Goal: Check status: Check status

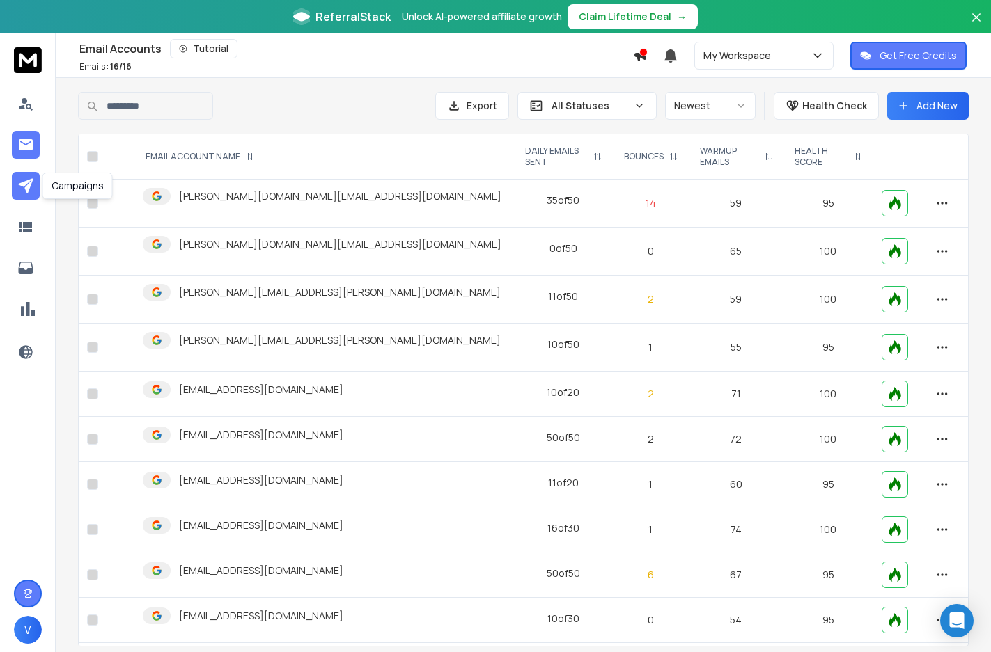
click at [31, 191] on icon at bounding box center [25, 186] width 17 height 17
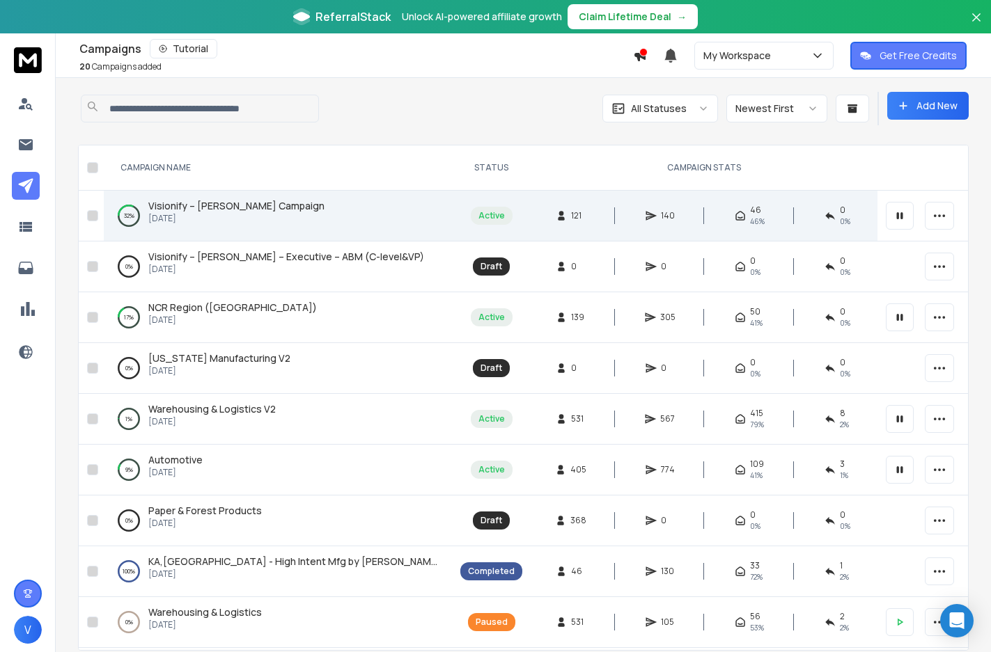
click at [236, 212] on span "Visionify – [PERSON_NAME] Campaign" at bounding box center [236, 205] width 176 height 13
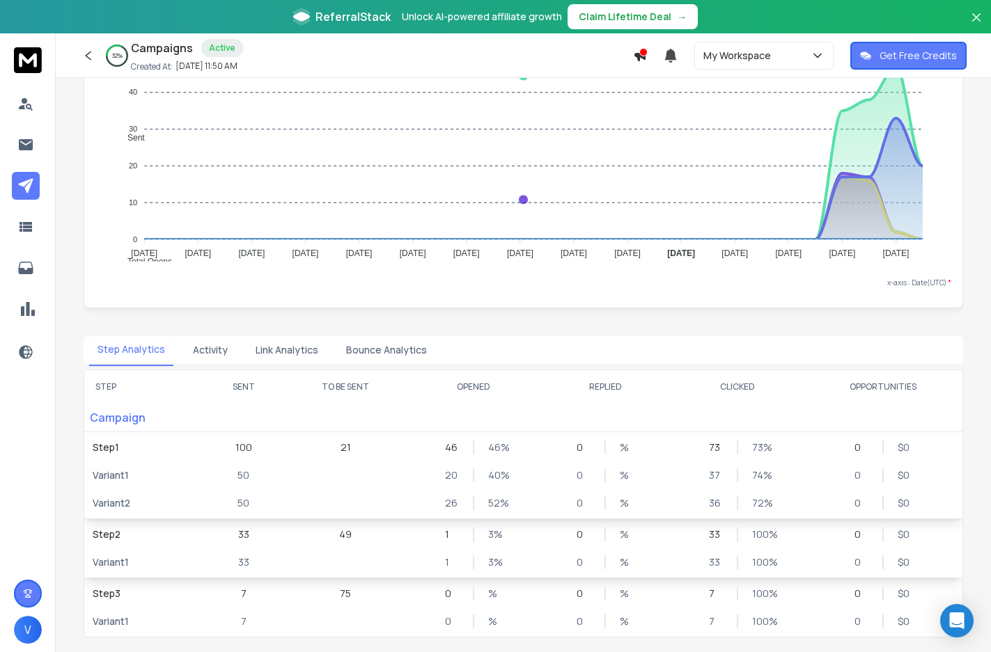
scroll to position [398, 0]
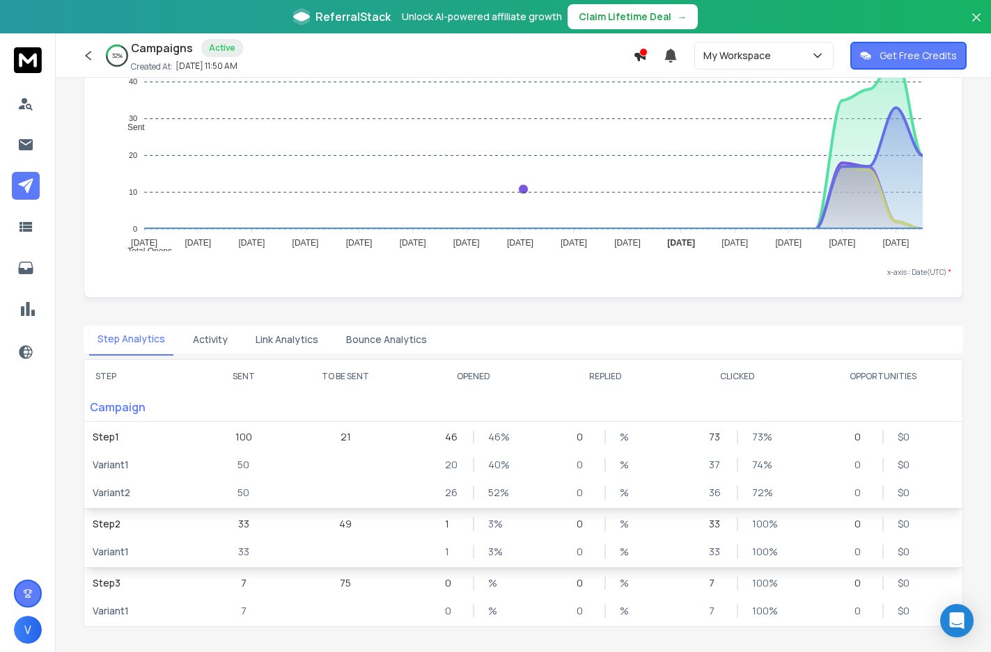
click at [208, 343] on button "Activity" at bounding box center [211, 339] width 52 height 31
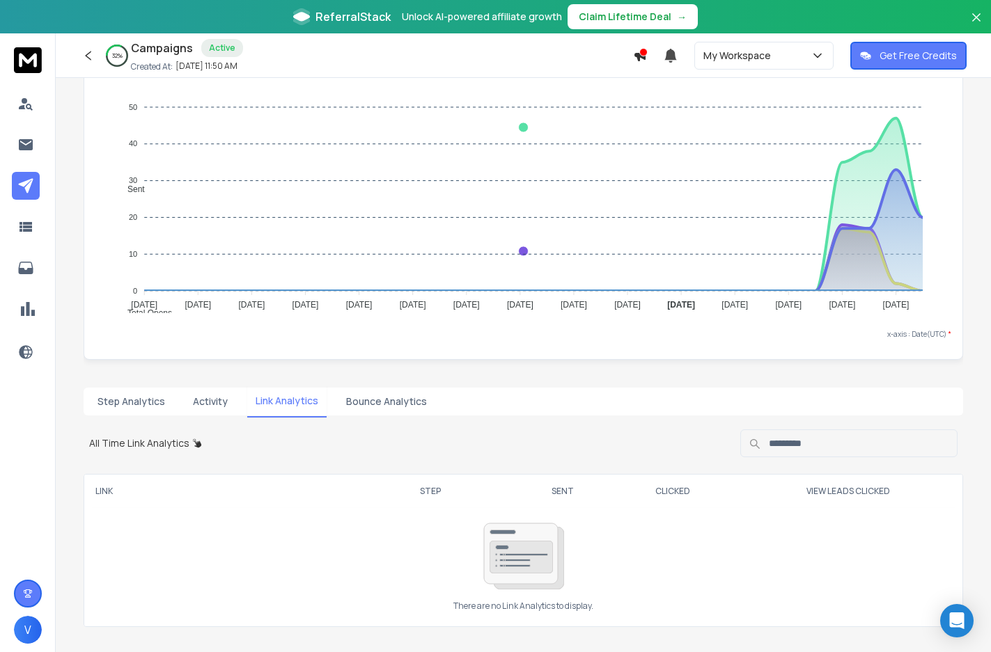
scroll to position [336, 0]
click at [280, 346] on div "Leads Contacted 100 Open Rate 46.00 % 46 Total Click Rate 73.00 % 73 Total Repl…" at bounding box center [523, 262] width 879 height 742
click at [202, 407] on button "Activity" at bounding box center [211, 401] width 52 height 31
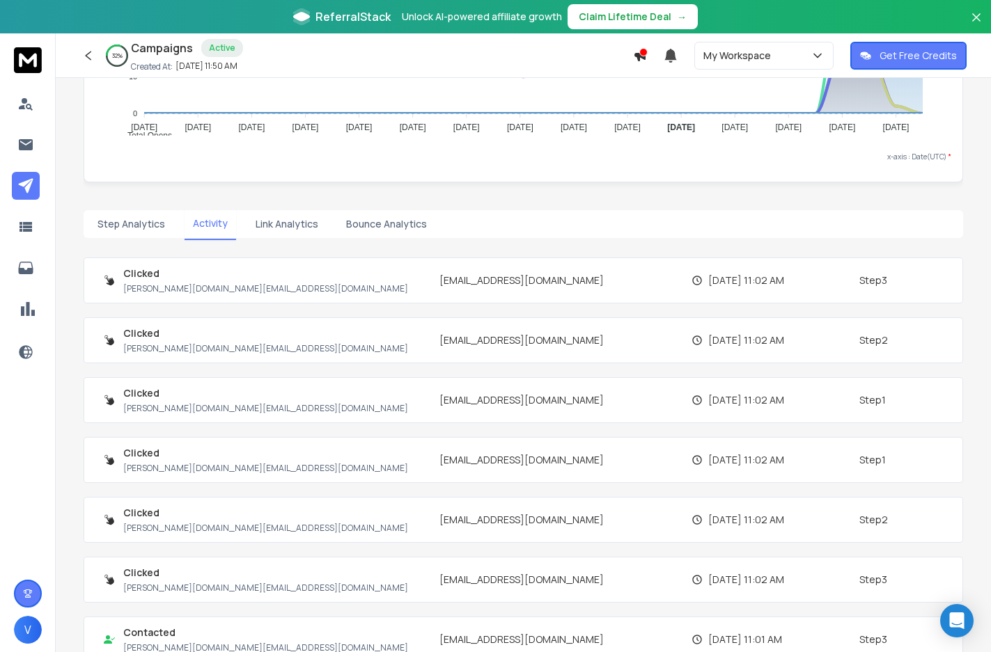
scroll to position [0, 0]
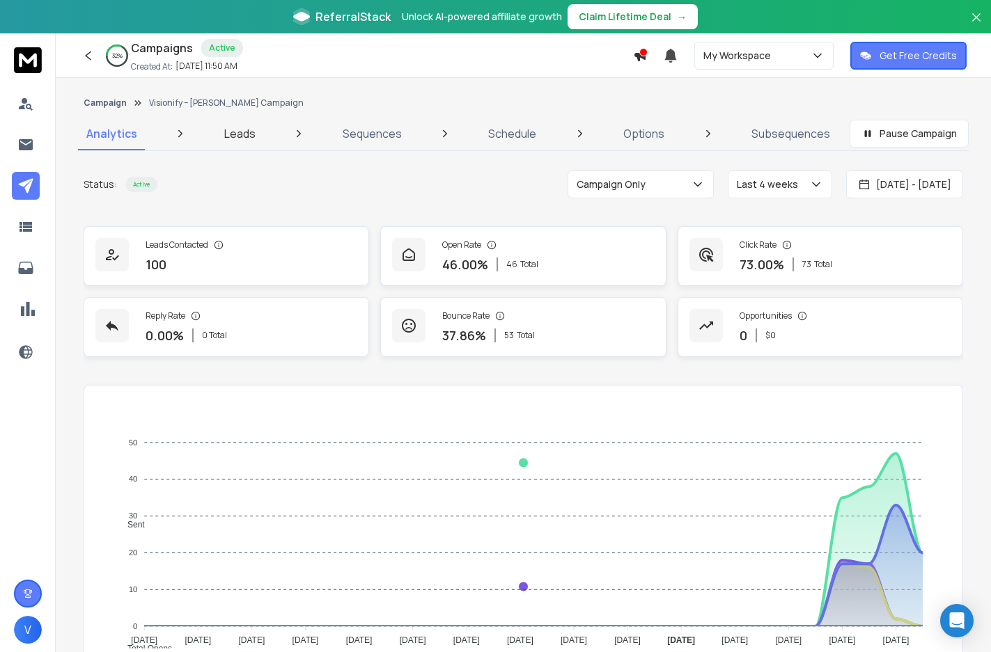
click at [235, 141] on p "Leads" at bounding box center [239, 133] width 31 height 17
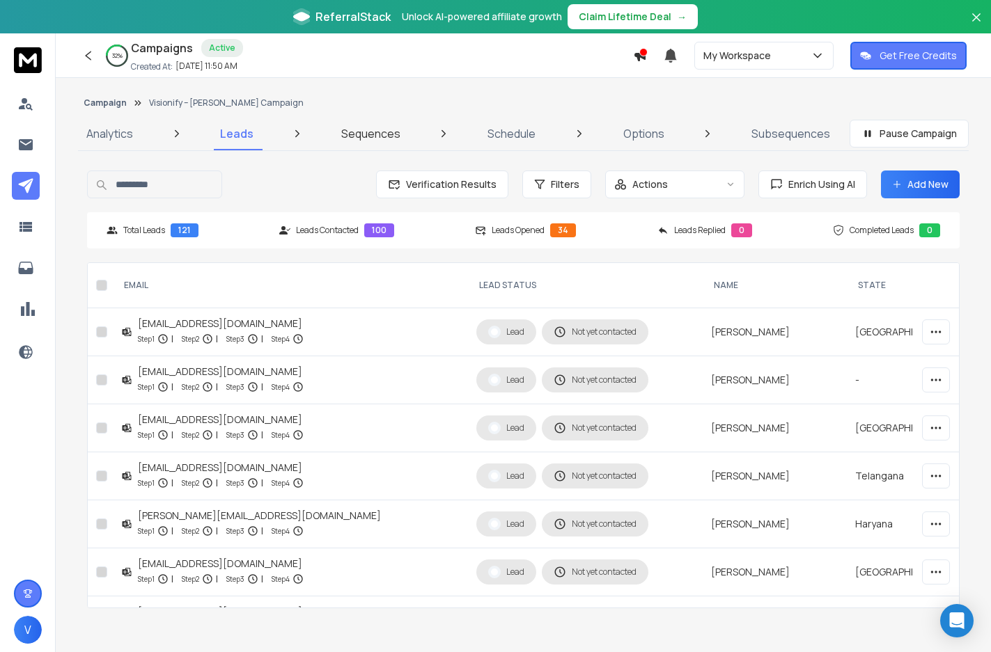
click at [370, 131] on p "Sequences" at bounding box center [370, 133] width 59 height 17
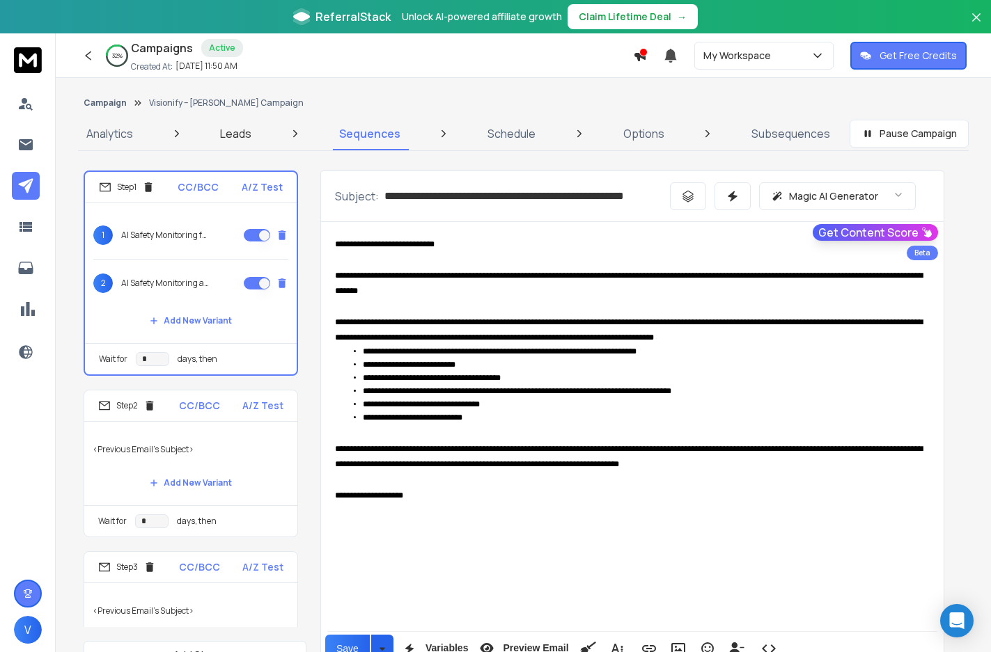
click at [248, 132] on p "Leads" at bounding box center [235, 133] width 31 height 17
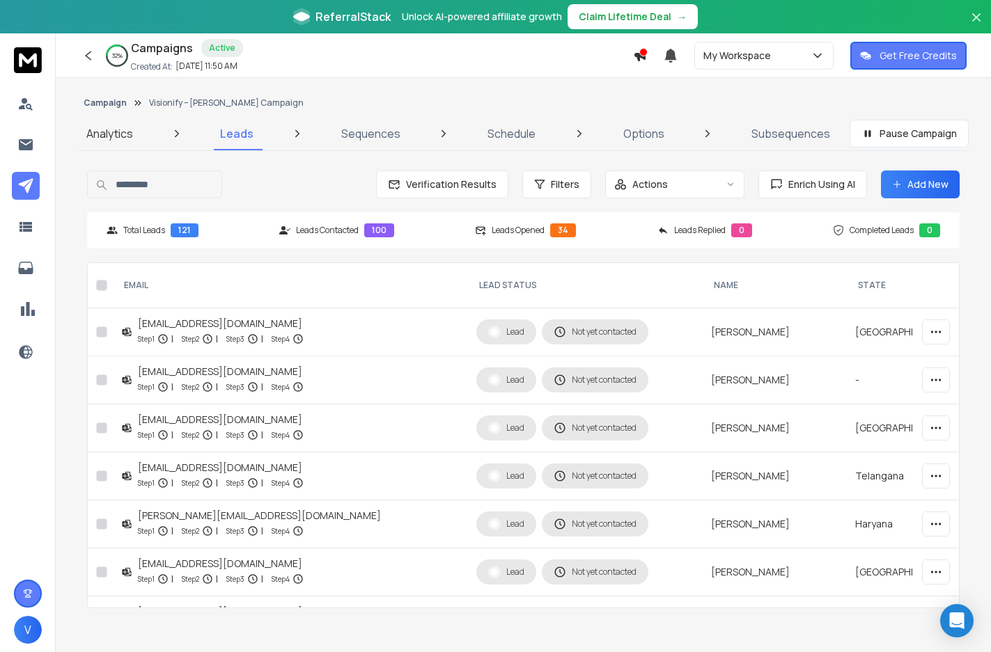
click at [108, 143] on link "Analytics" at bounding box center [109, 133] width 63 height 33
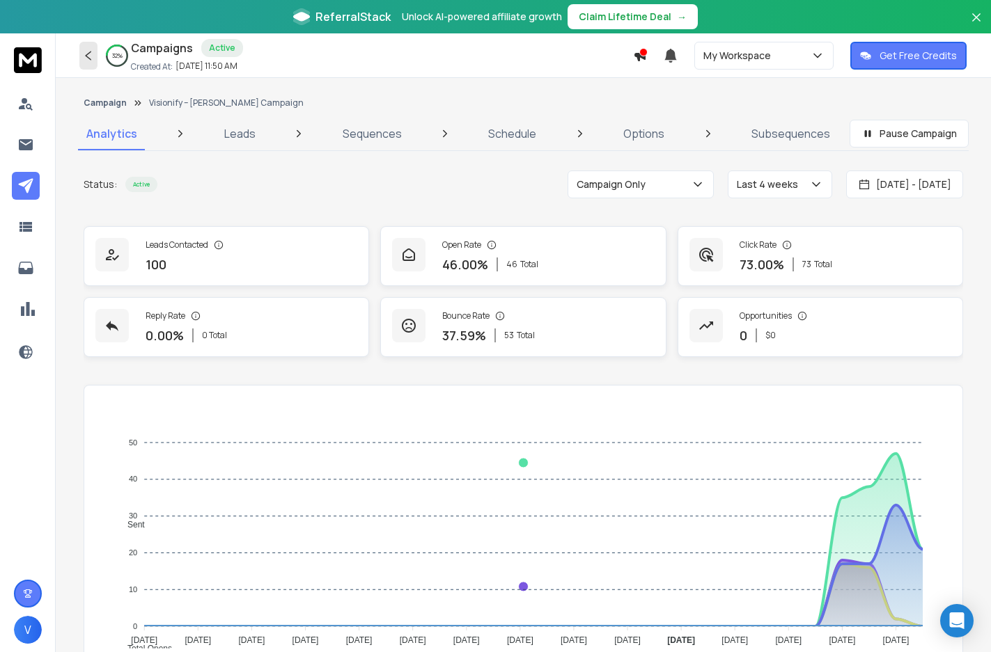
click at [86, 57] on icon at bounding box center [88, 55] width 13 height 13
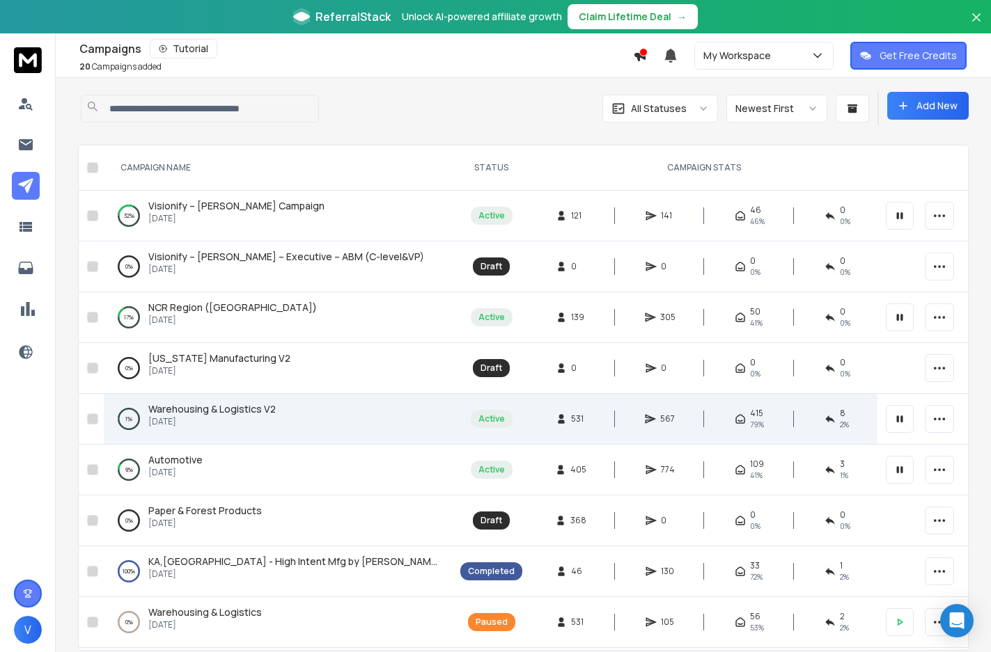
click at [274, 416] on p "[DATE]" at bounding box center [211, 421] width 127 height 11
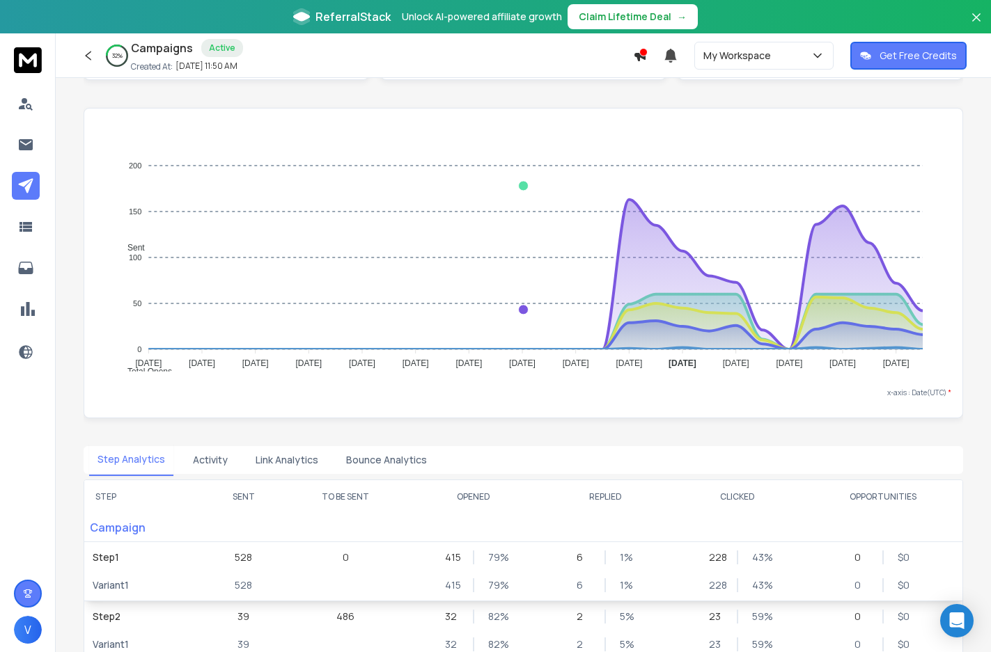
scroll to position [287, 0]
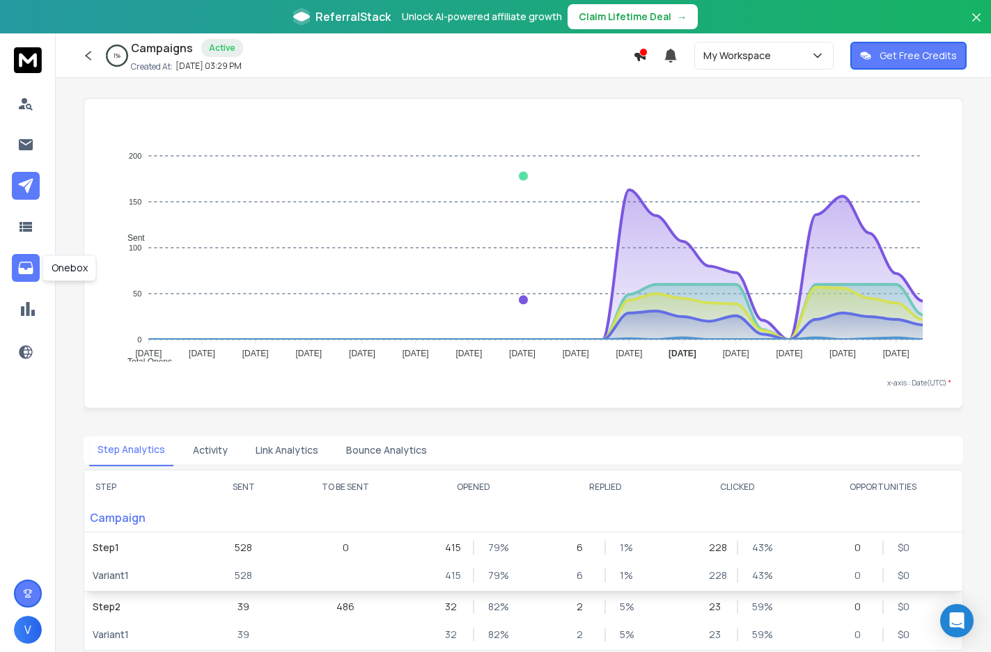
click at [26, 269] on icon at bounding box center [25, 268] width 17 height 17
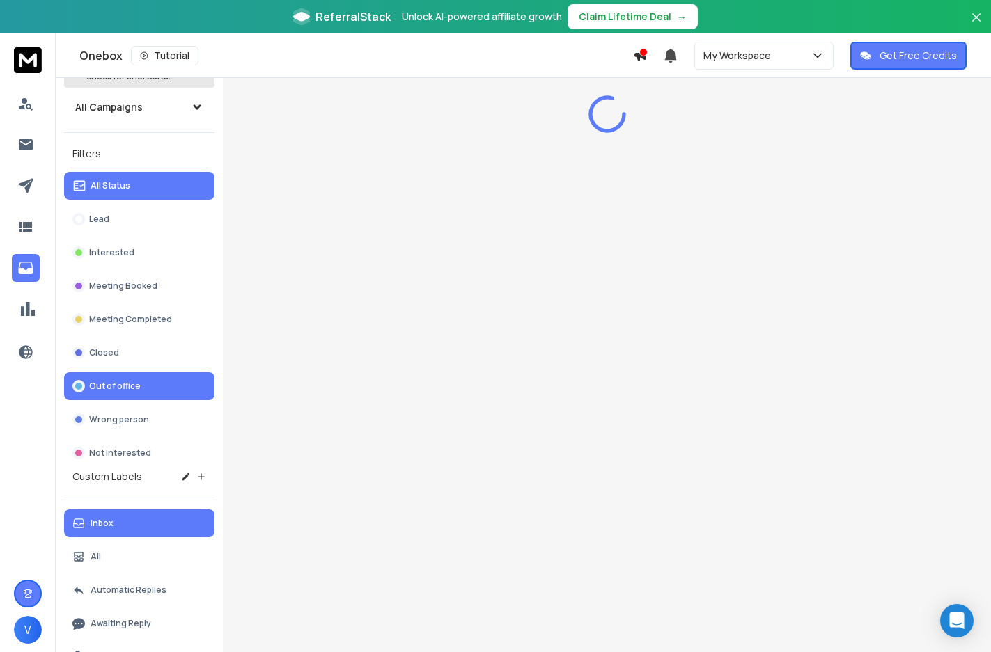
scroll to position [45, 0]
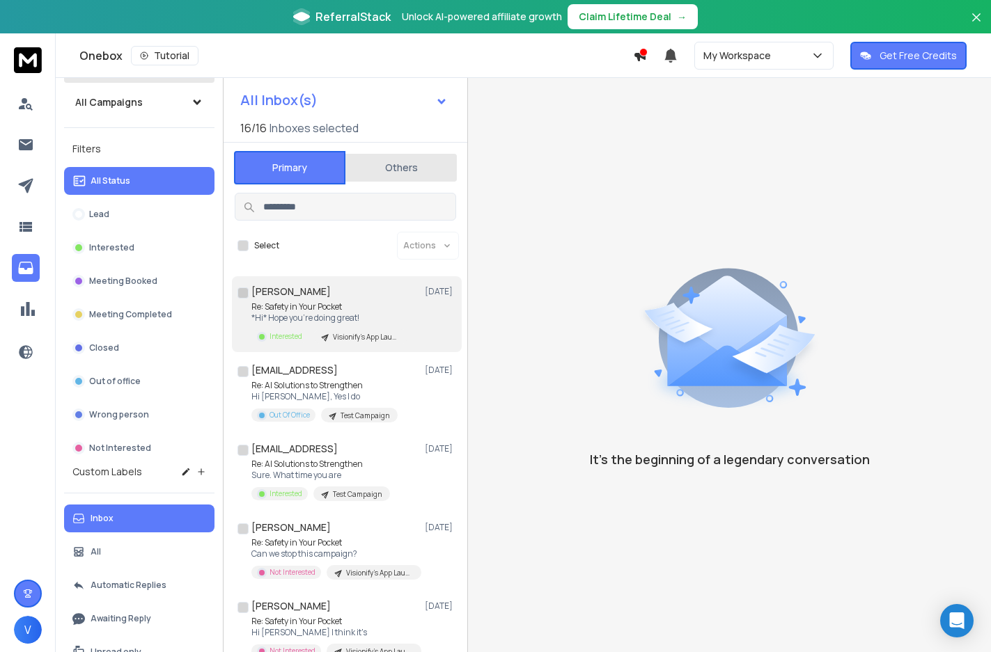
click at [328, 307] on p "Re: Safety in Your Pocket" at bounding box center [329, 307] width 157 height 11
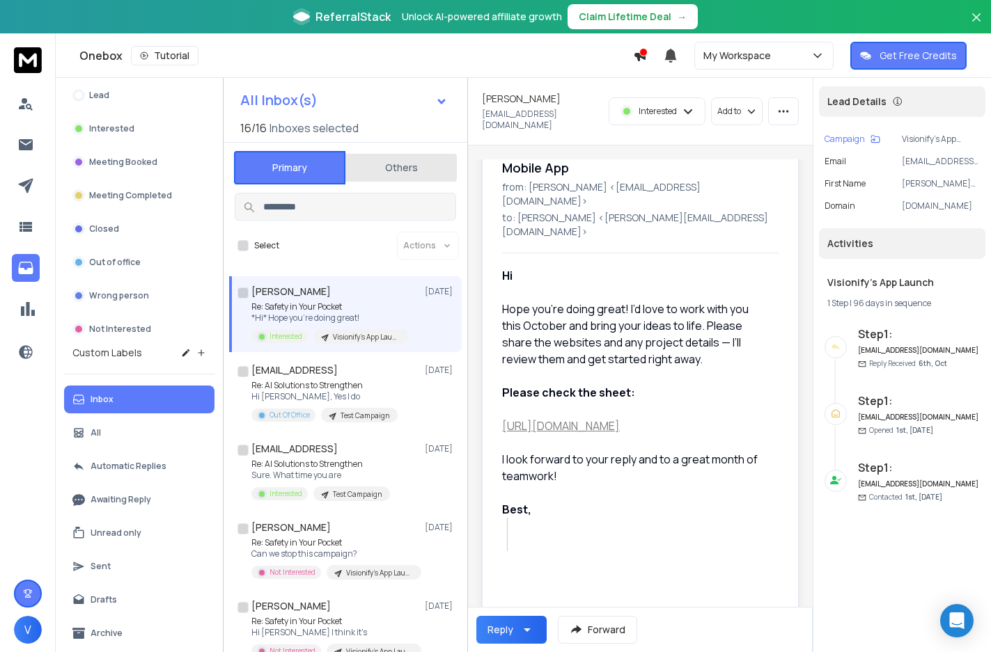
scroll to position [173, 0]
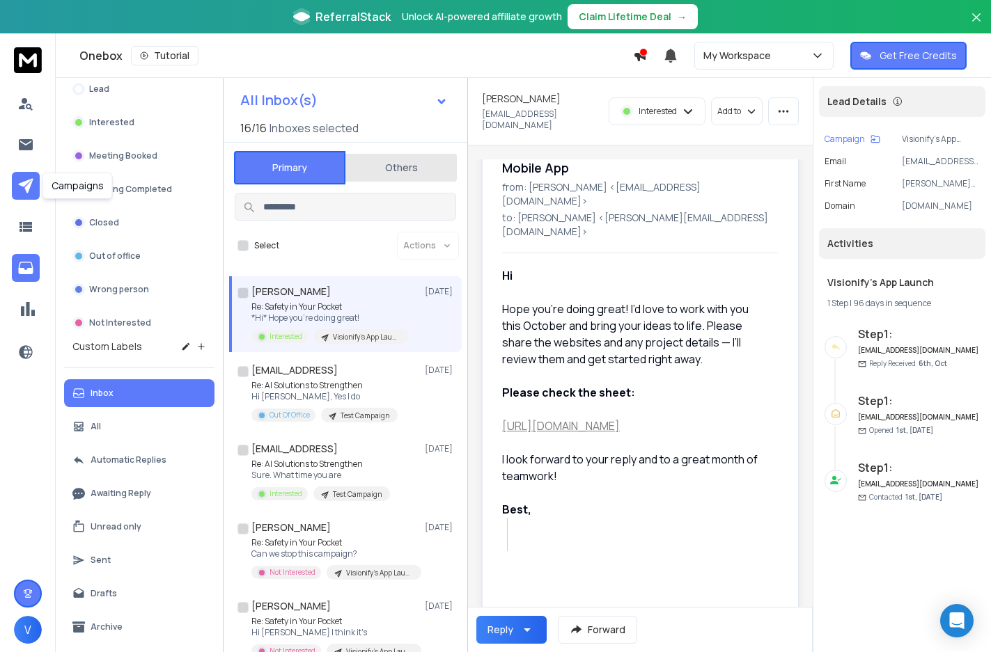
click at [25, 182] on icon at bounding box center [25, 186] width 15 height 15
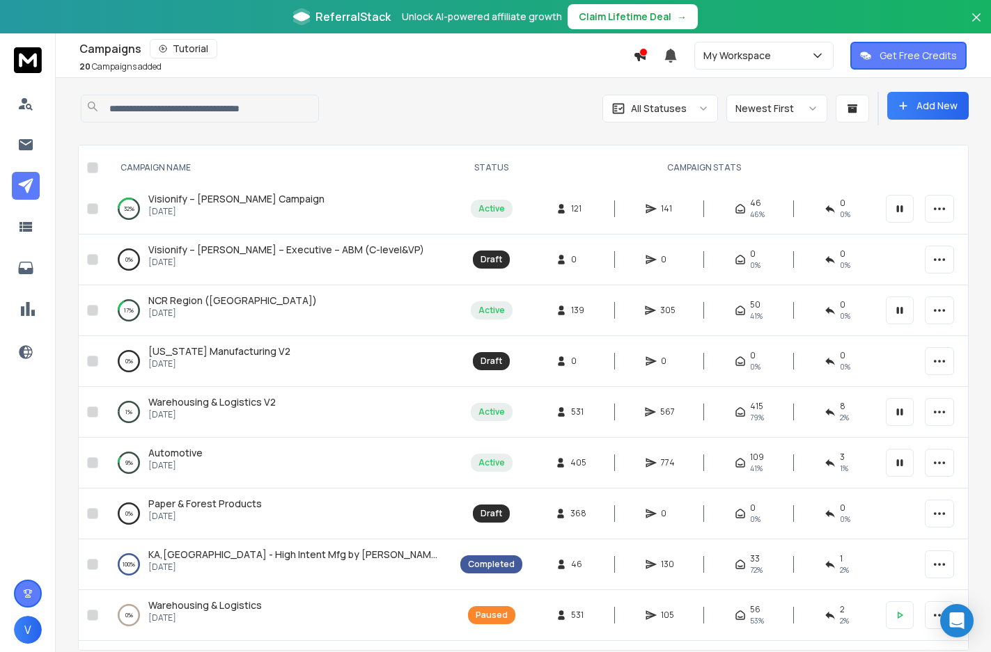
scroll to position [1, 0]
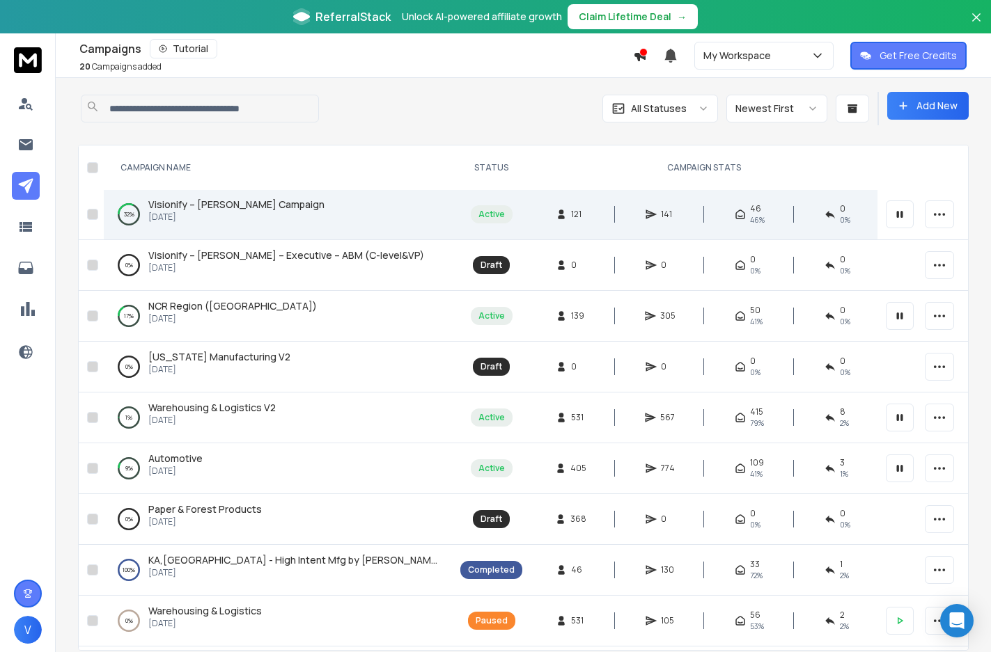
click at [258, 210] on span "Visionify – [PERSON_NAME] Campaign" at bounding box center [236, 204] width 176 height 13
